Goal: Task Accomplishment & Management: Use online tool/utility

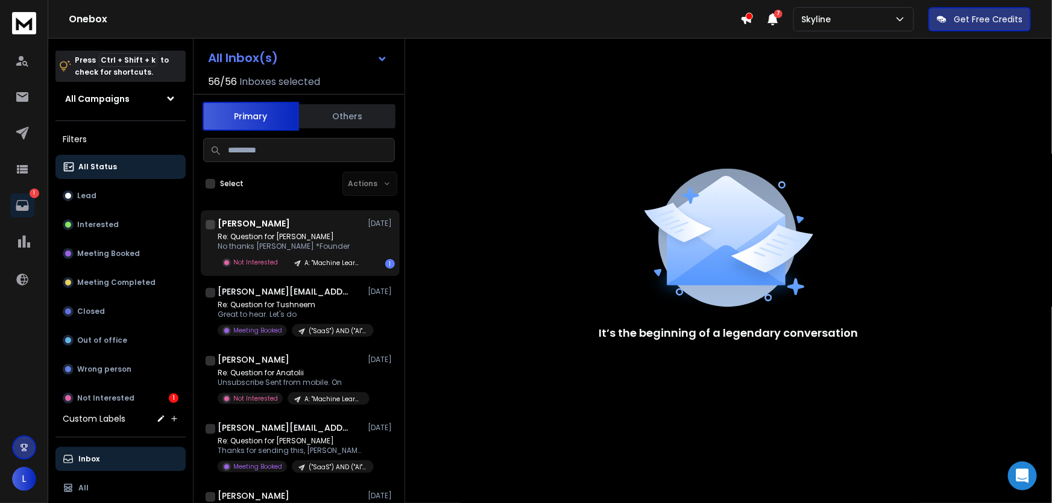
click at [283, 237] on p "Re: Question for Ayush" at bounding box center [290, 237] width 145 height 10
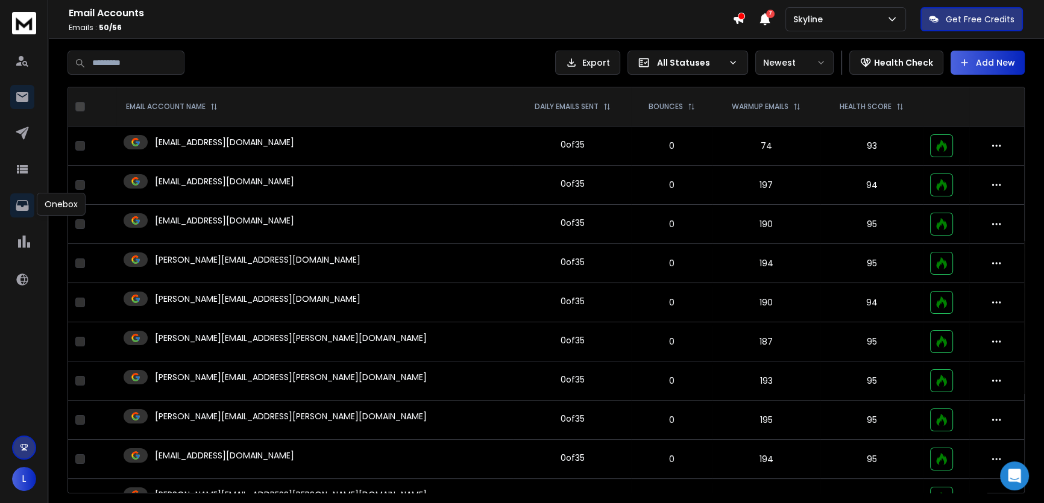
click at [17, 205] on icon at bounding box center [22, 205] width 13 height 11
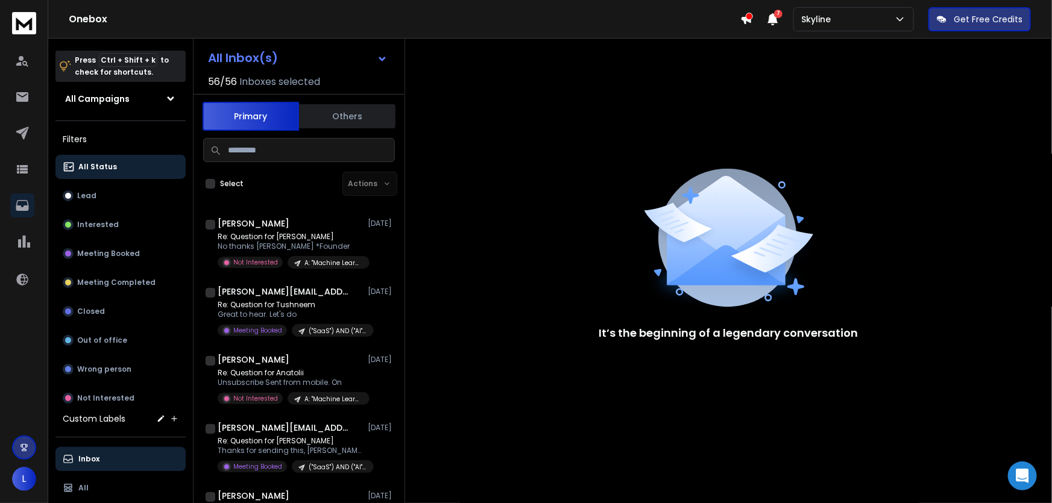
click at [368, 112] on button "Others" at bounding box center [347, 116] width 96 height 27
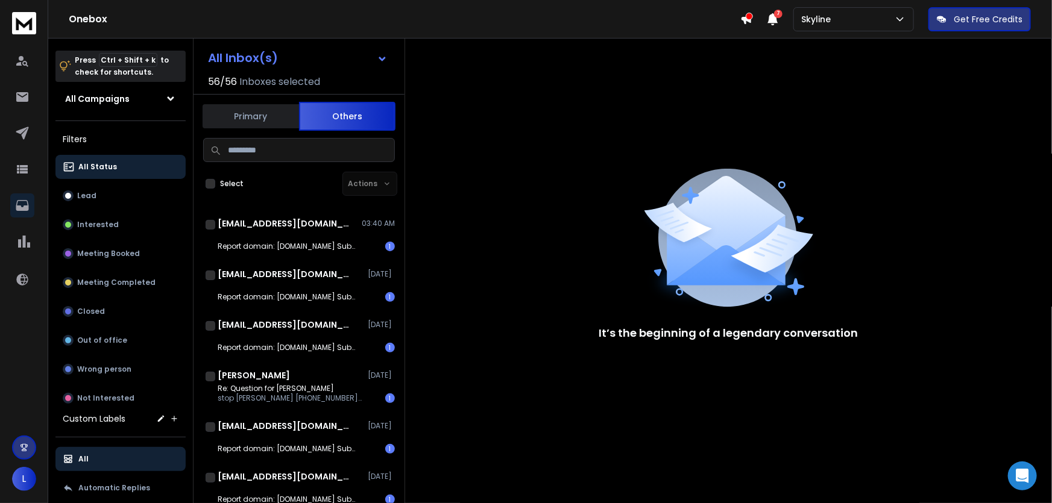
click at [272, 108] on button "Primary" at bounding box center [251, 116] width 96 height 27
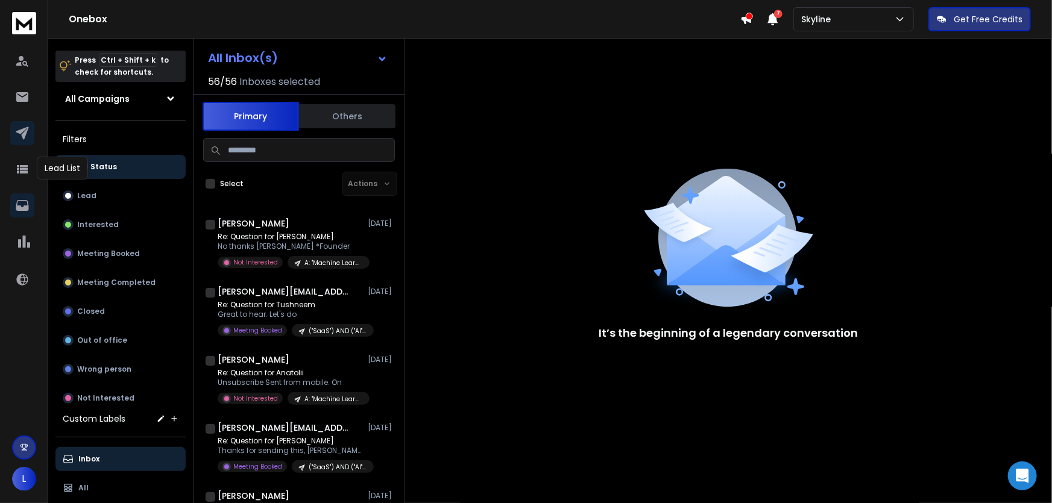
click at [20, 131] on icon at bounding box center [22, 133] width 13 height 13
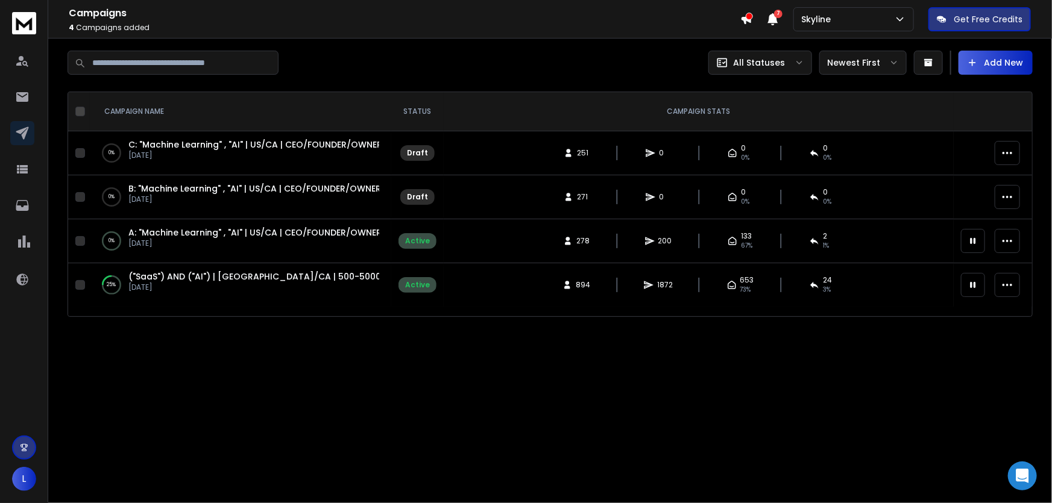
click at [255, 234] on span "A: "Machine Learning" , "AI" | US/CA | CEO/FOUNDER/OWNER | 50-500" at bounding box center [274, 233] width 292 height 12
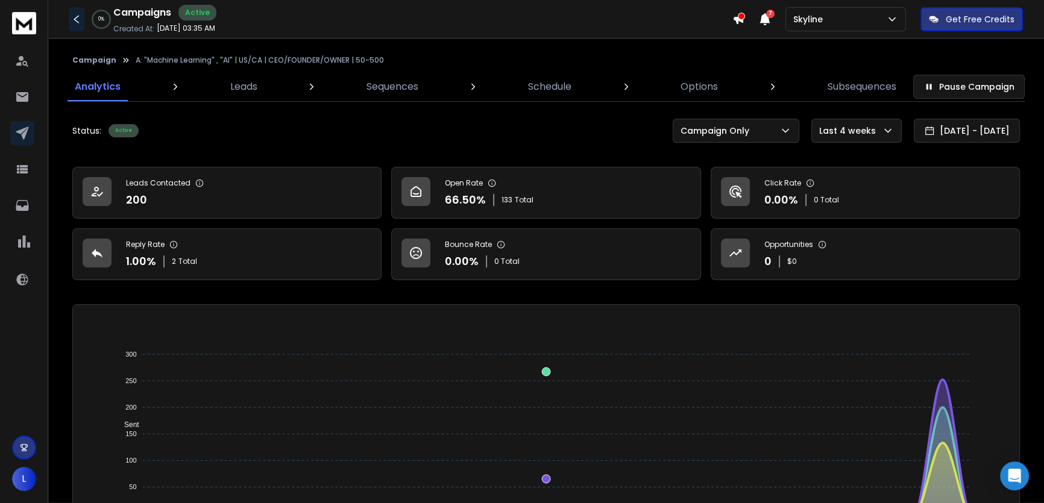
click at [81, 16] on icon at bounding box center [76, 19] width 11 height 11
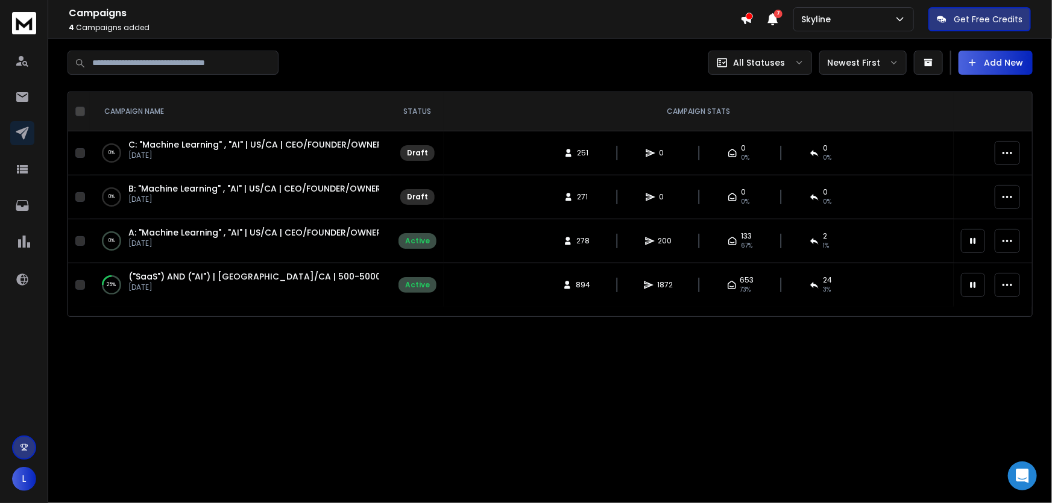
click at [205, 288] on p "7 days ago" at bounding box center [253, 288] width 251 height 10
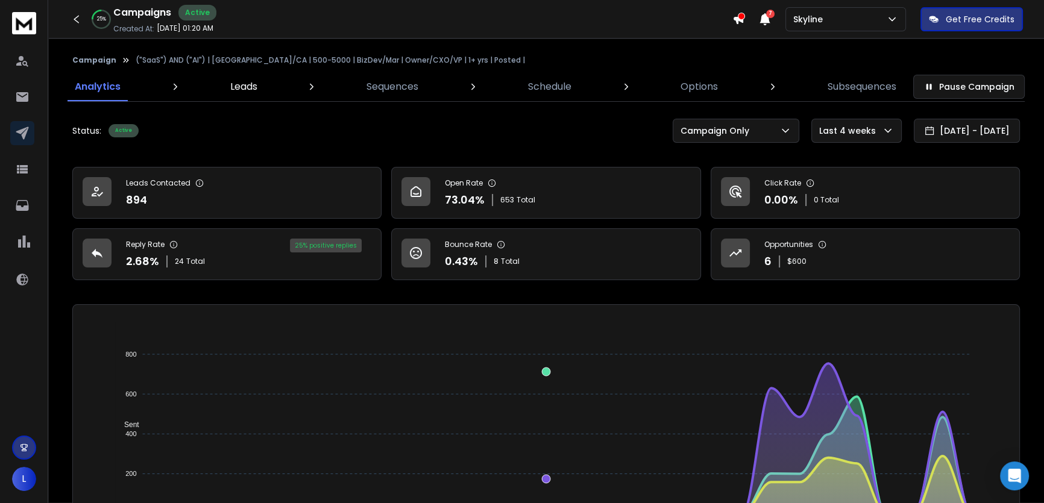
click at [231, 92] on p "Leads" at bounding box center [243, 87] width 27 height 14
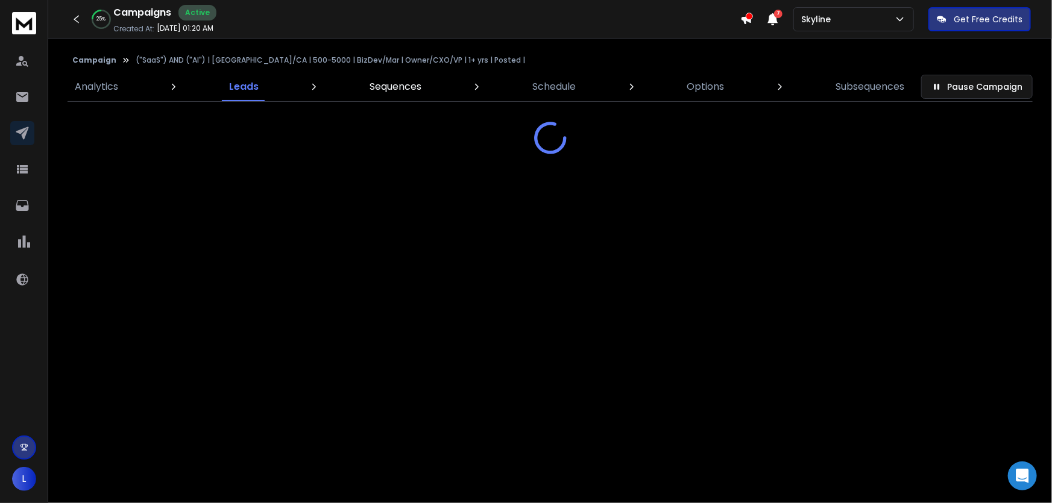
click at [373, 92] on p "Sequences" at bounding box center [395, 87] width 52 height 14
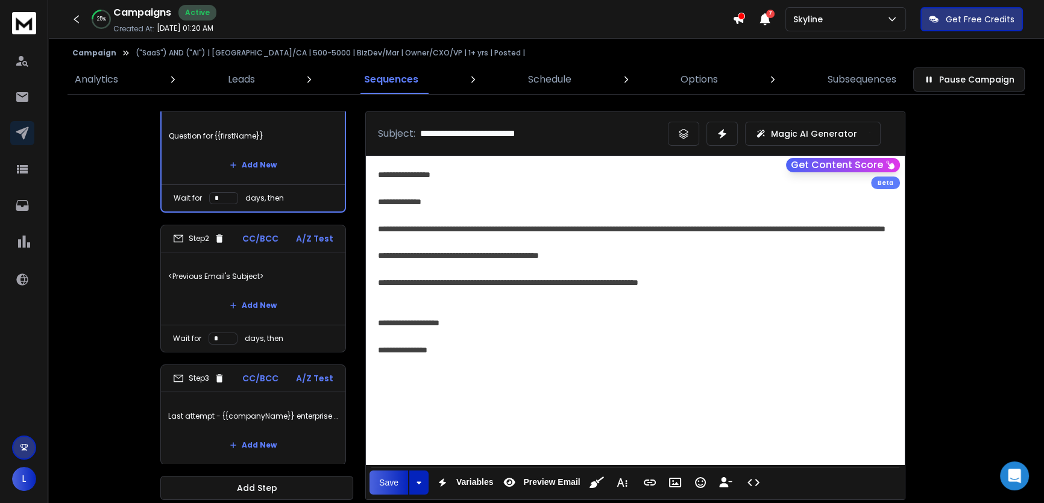
scroll to position [20, 0]
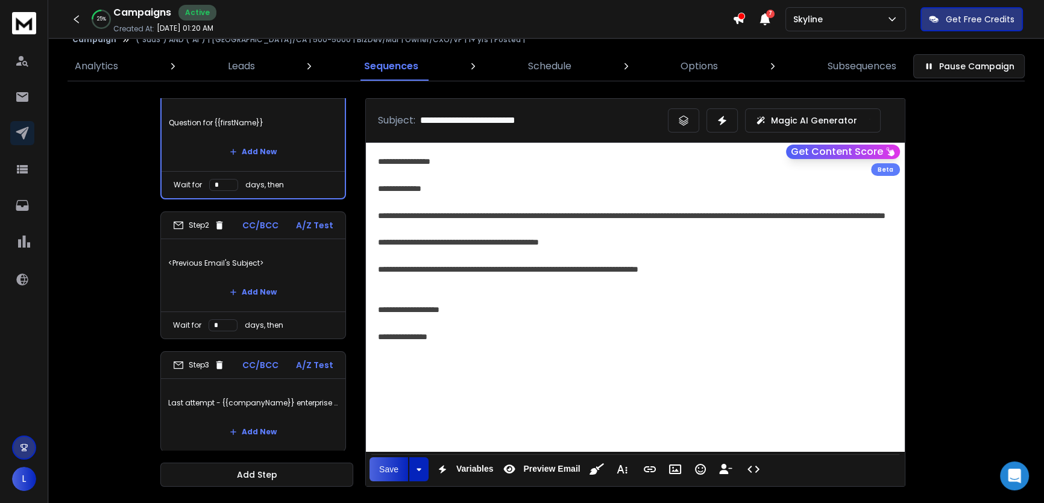
click at [269, 404] on p "Last attempt - {{companyName}} enterprise deals" at bounding box center [253, 403] width 170 height 34
type input "**********"
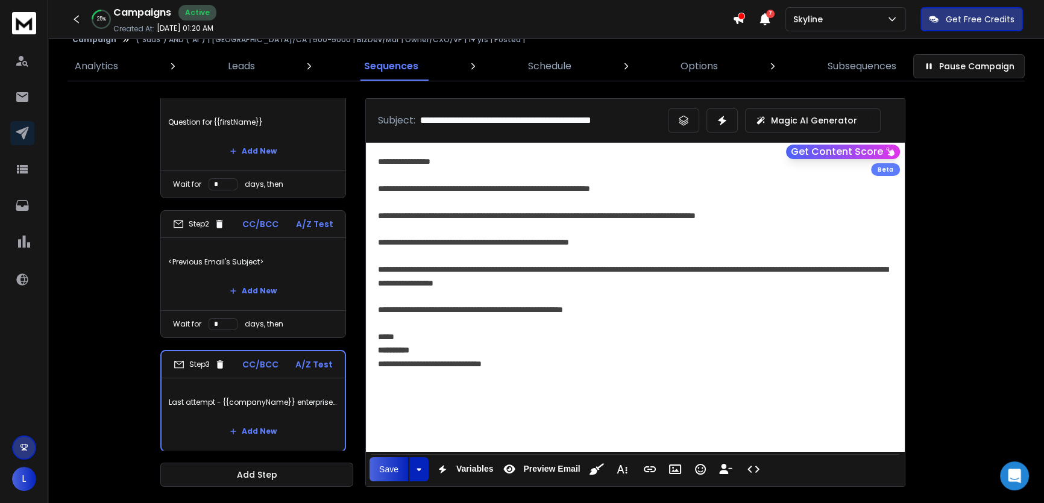
drag, startPoint x: 421, startPoint y: 120, endPoint x: 584, endPoint y: 125, distance: 163.4
click at [584, 125] on input "**********" at bounding box center [538, 120] width 236 height 14
